Goal: Find specific page/section: Find specific page/section

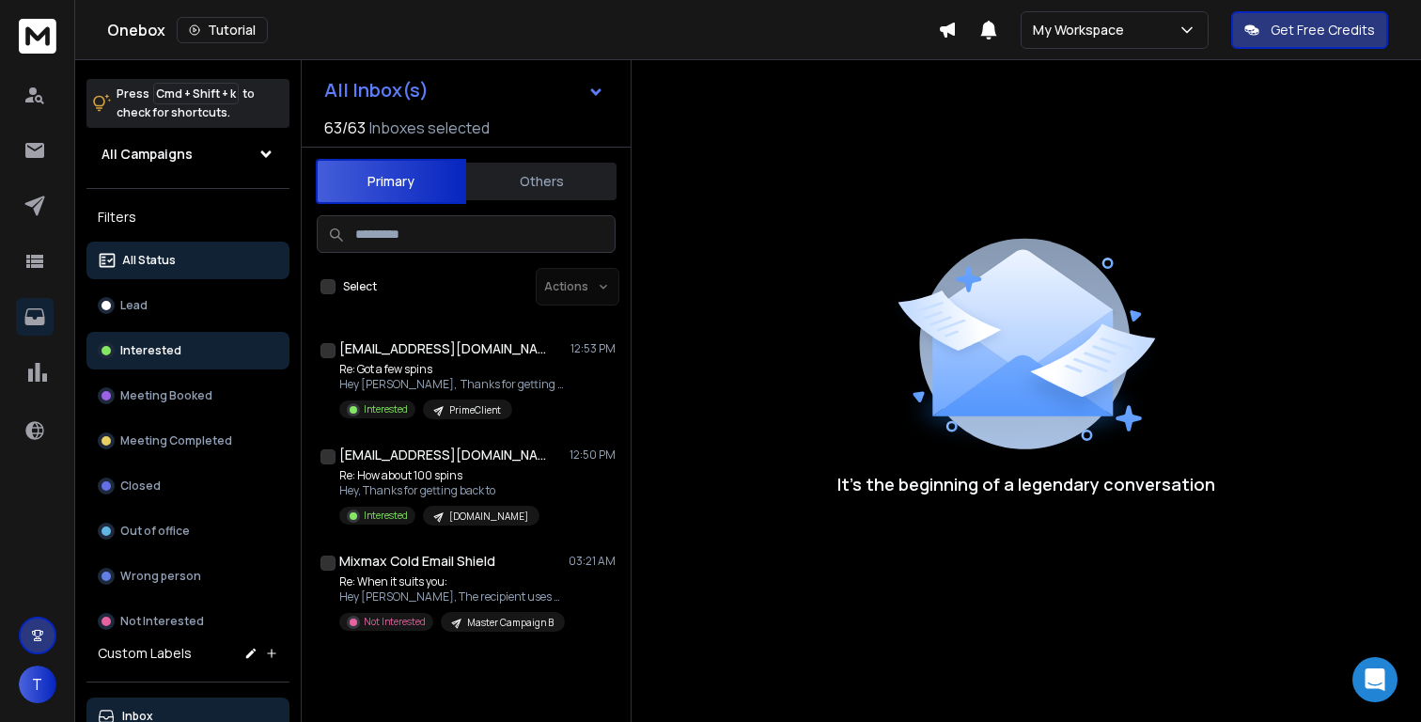
click at [199, 337] on button "Interested" at bounding box center [187, 351] width 203 height 38
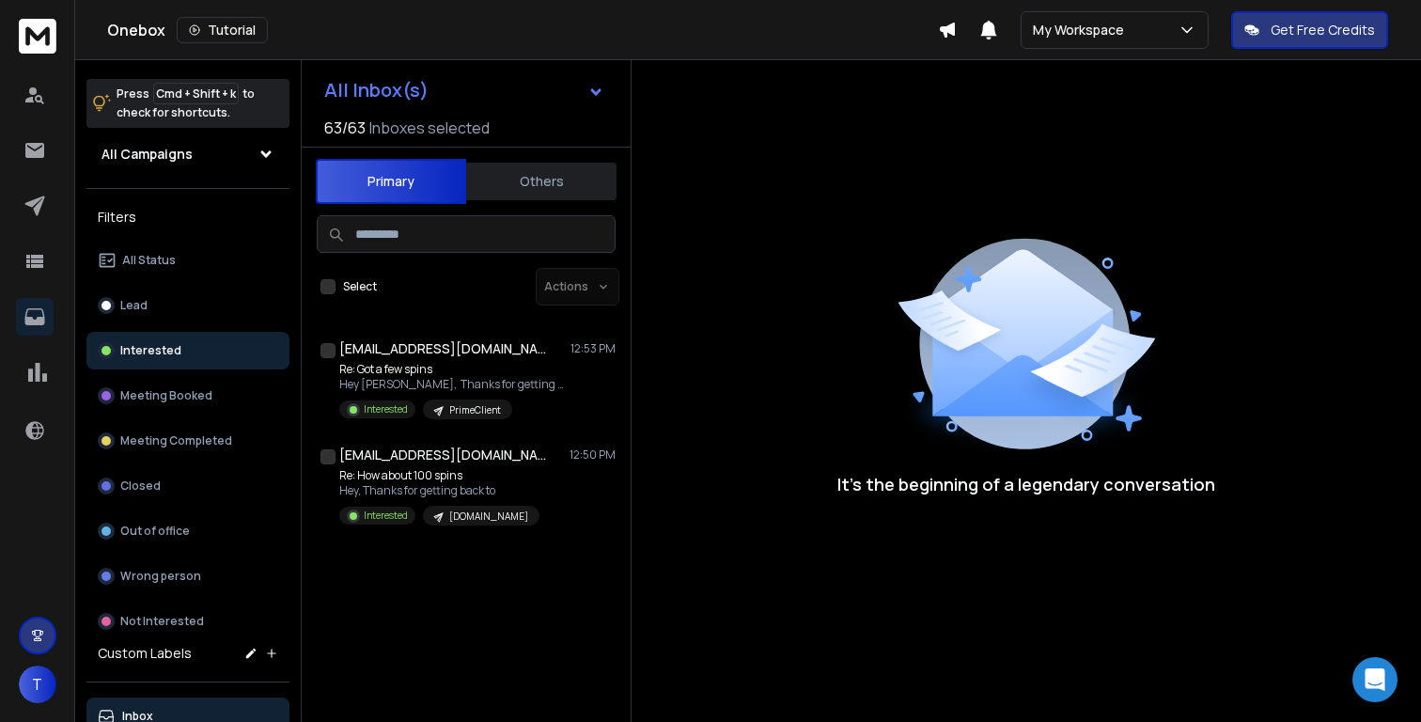
click at [33, 114] on div at bounding box center [37, 98] width 43 height 44
click at [39, 140] on icon at bounding box center [34, 150] width 23 height 23
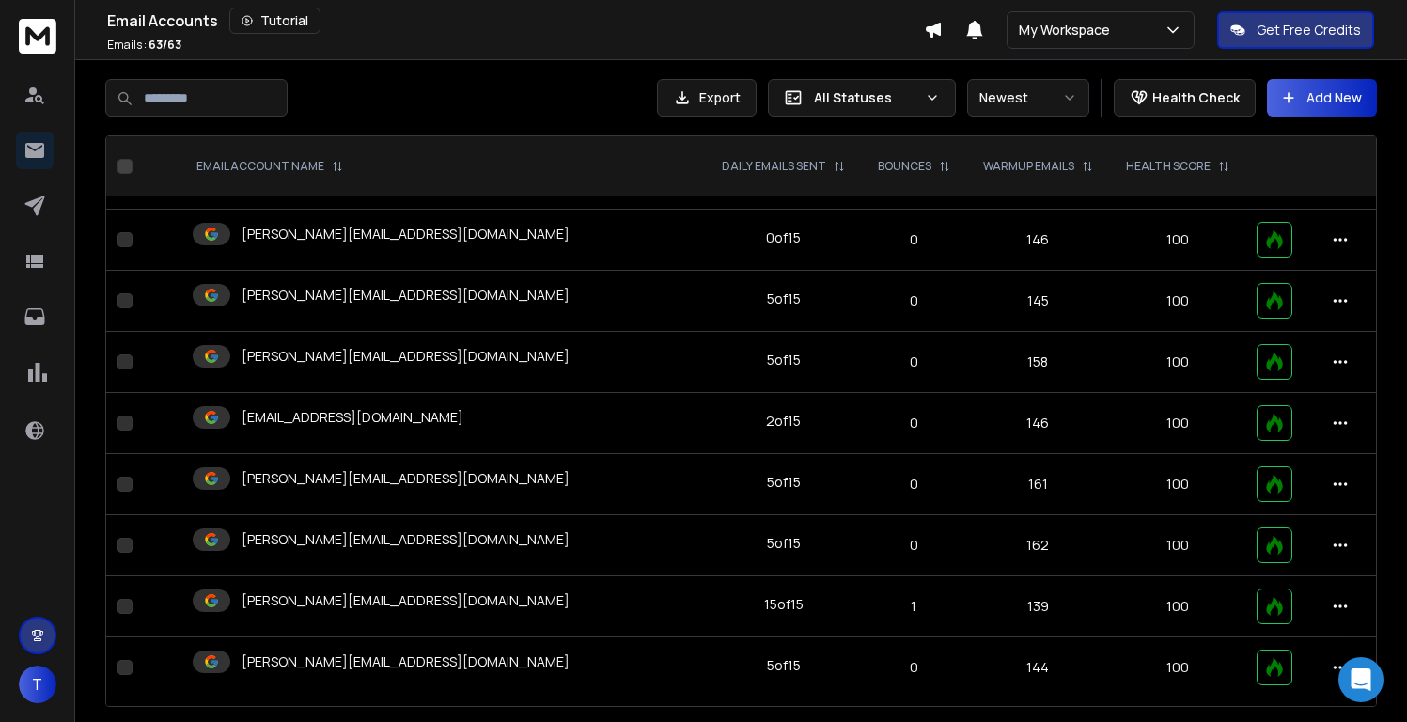
scroll to position [3354, 0]
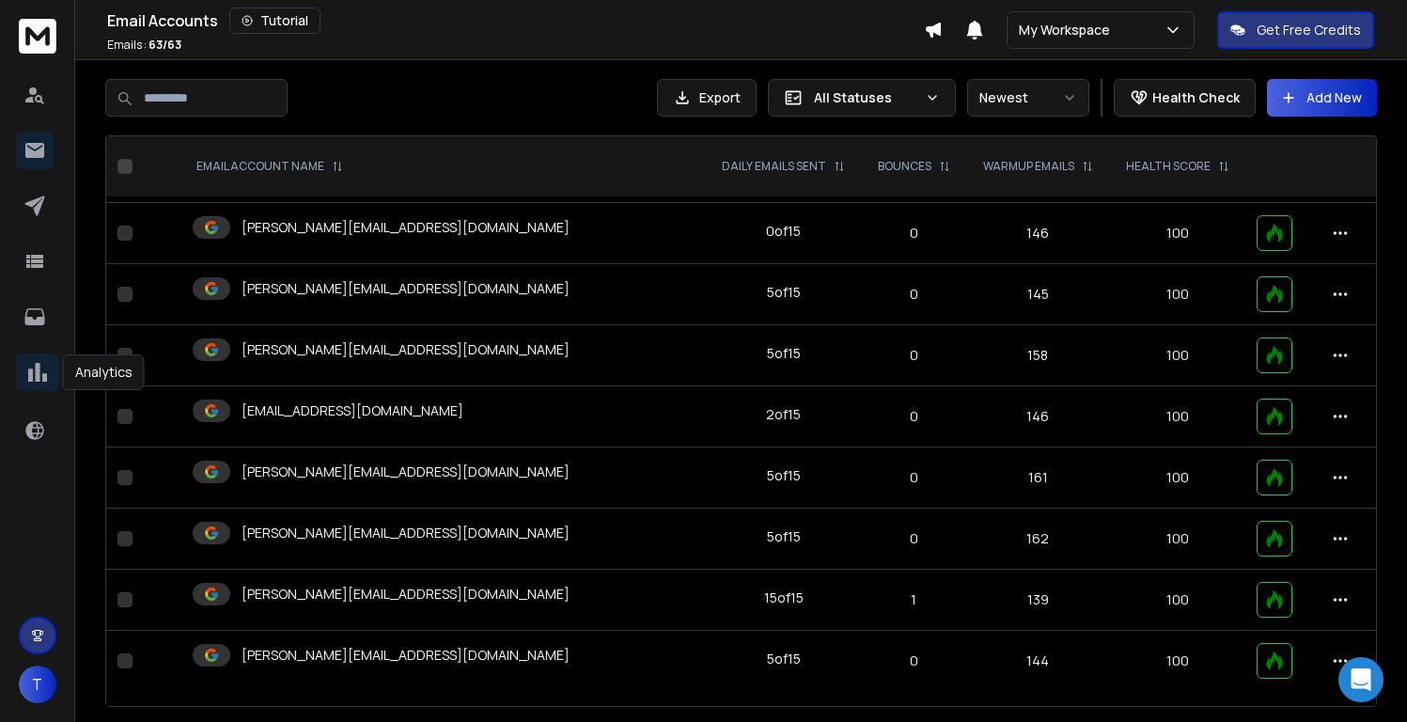
click at [39, 373] on icon at bounding box center [37, 372] width 19 height 19
